Goal: Navigation & Orientation: Find specific page/section

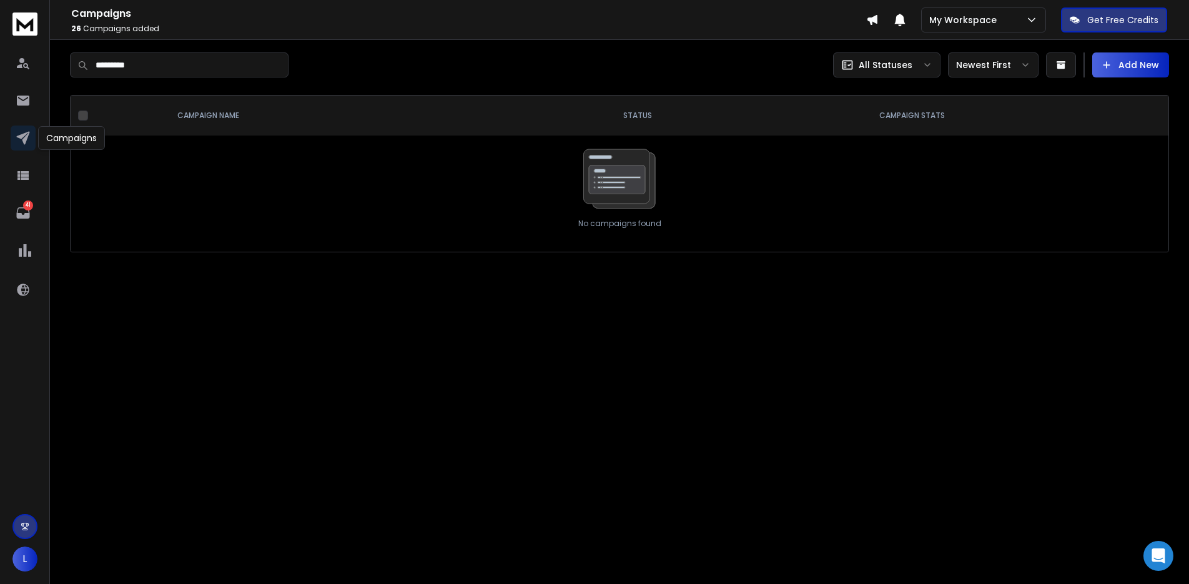
click at [16, 129] on link at bounding box center [23, 138] width 25 height 25
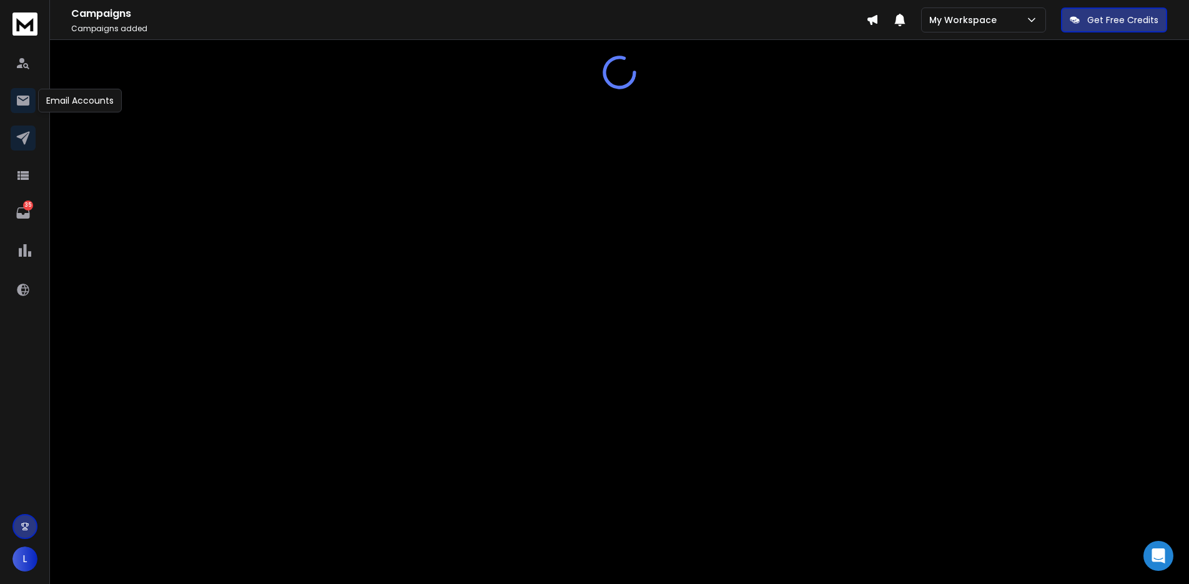
click at [24, 107] on icon at bounding box center [23, 100] width 15 height 15
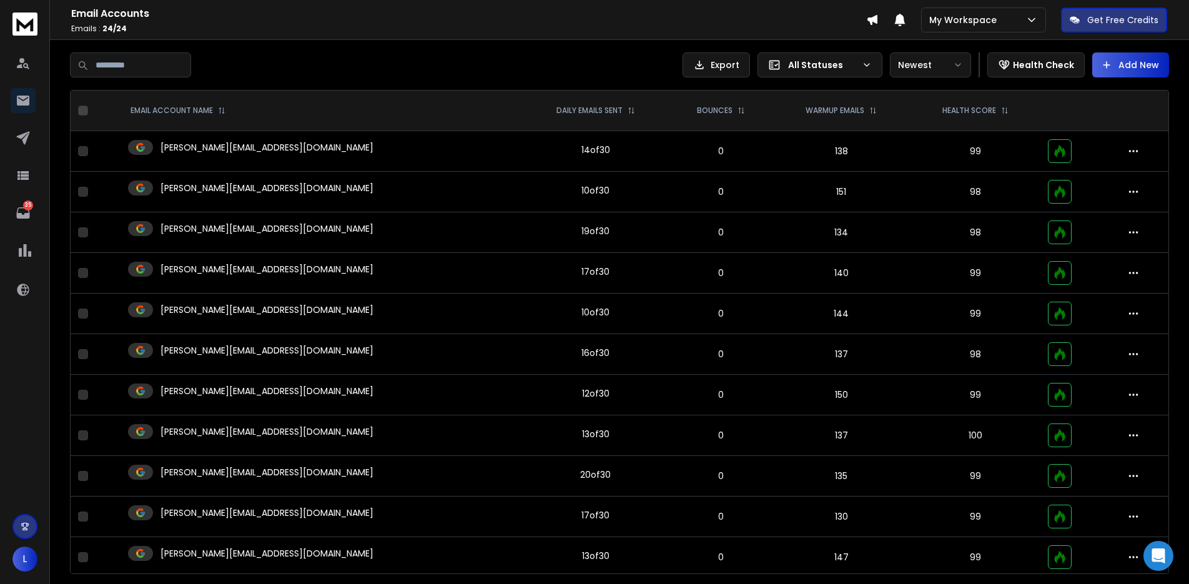
click at [24, 107] on icon at bounding box center [23, 100] width 15 height 15
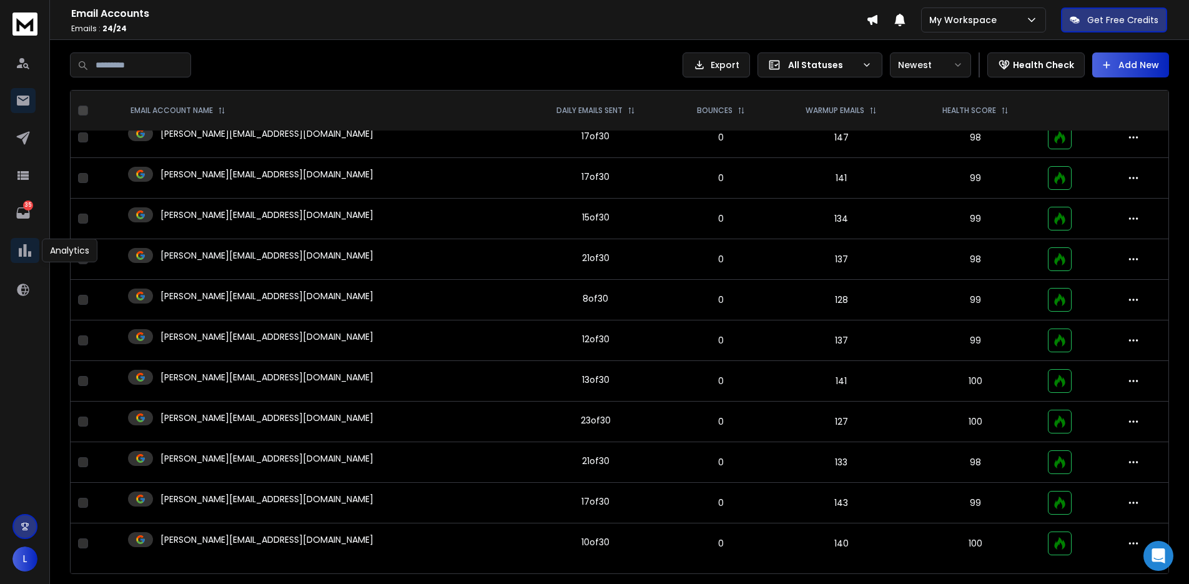
click at [21, 258] on icon at bounding box center [25, 250] width 19 height 19
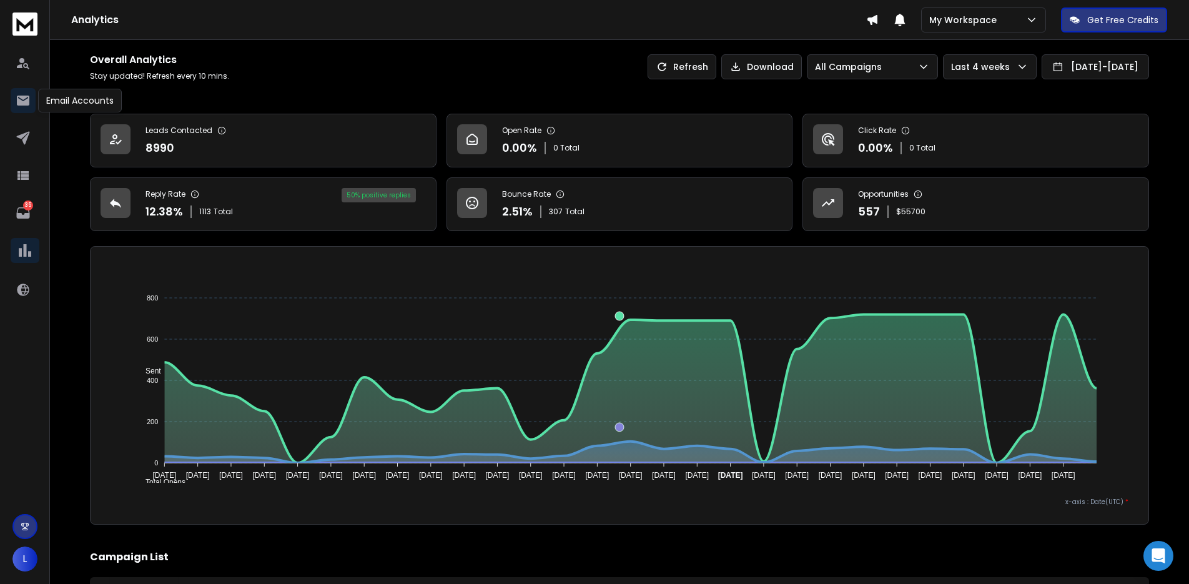
click at [22, 96] on icon at bounding box center [23, 101] width 12 height 10
